Goal: Navigation & Orientation: Find specific page/section

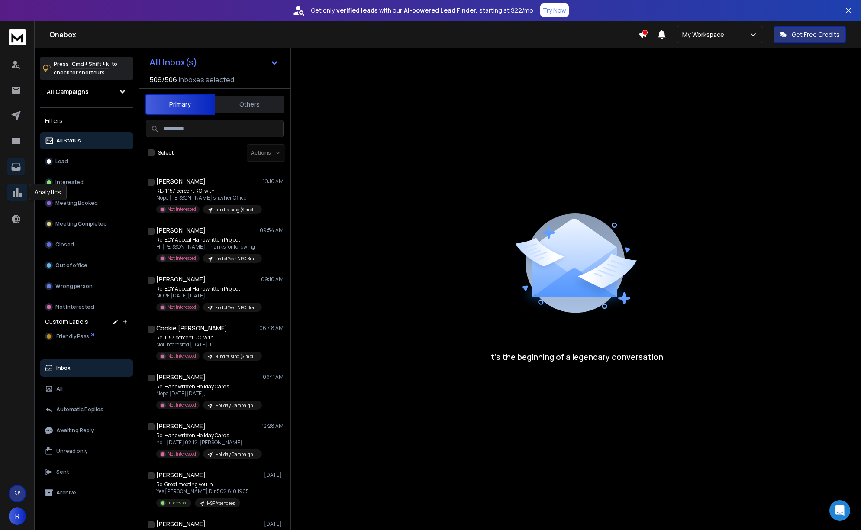
click at [15, 194] on icon at bounding box center [17, 192] width 9 height 9
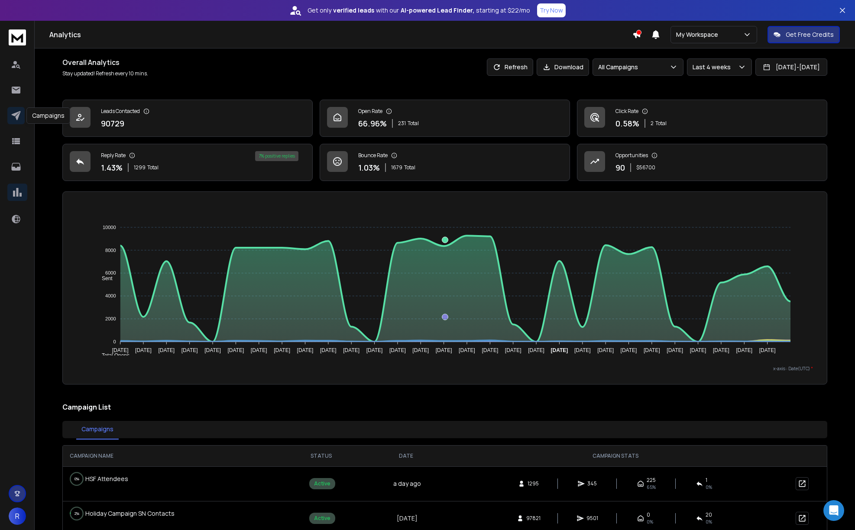
click at [21, 115] on icon at bounding box center [16, 115] width 10 height 10
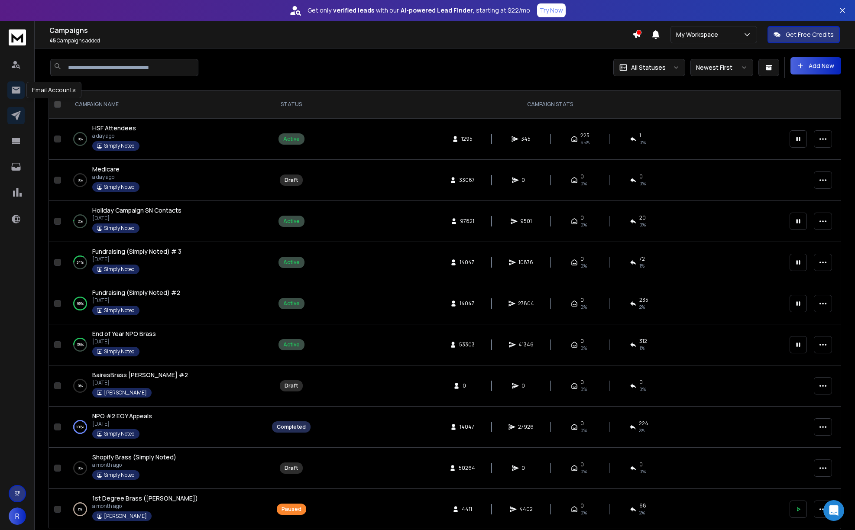
click at [23, 81] on link at bounding box center [15, 89] width 17 height 17
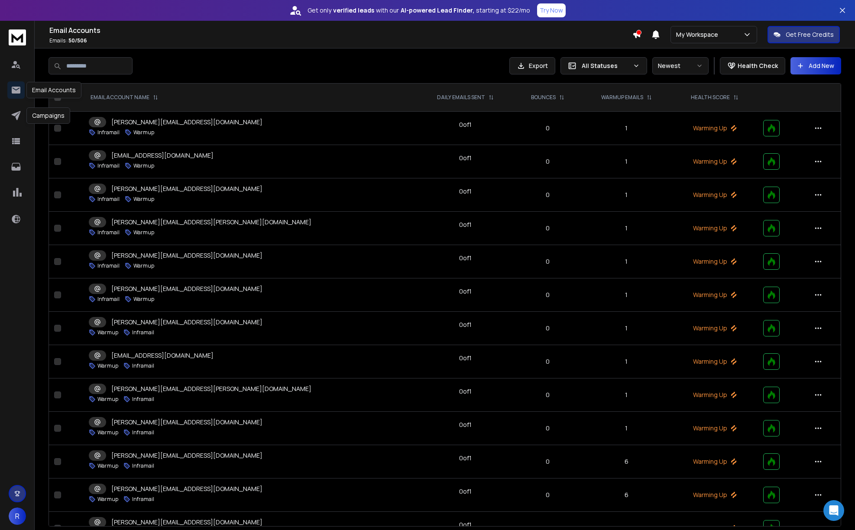
click at [13, 83] on link at bounding box center [15, 89] width 17 height 17
click at [15, 87] on icon at bounding box center [16, 90] width 9 height 7
click at [17, 117] on icon at bounding box center [15, 115] width 9 height 9
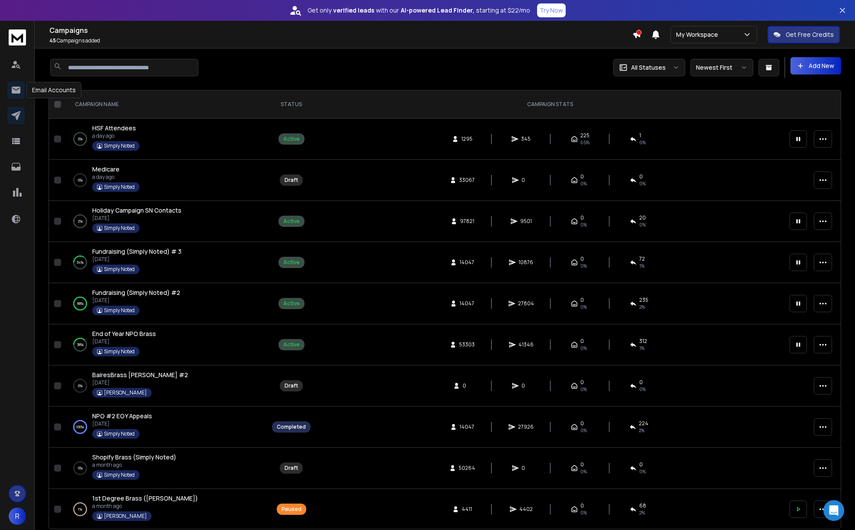
click at [16, 90] on icon at bounding box center [16, 90] width 10 height 10
